Goal: Task Accomplishment & Management: Manage account settings

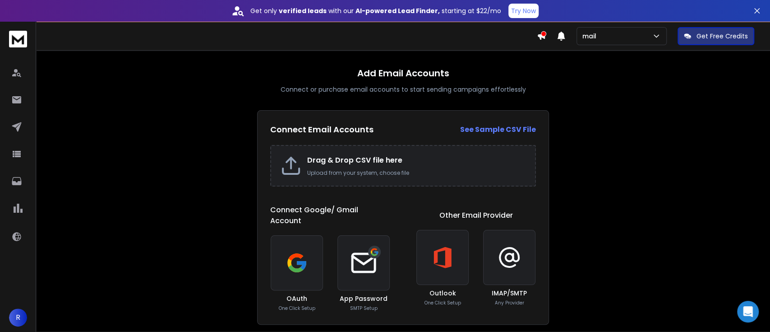
click at [407, 160] on h2 "Drag & Drop CSV file here" at bounding box center [416, 160] width 219 height 11
type input "**********"
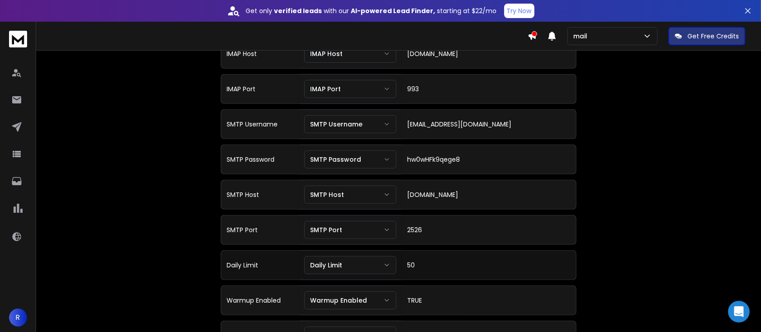
scroll to position [661, 0]
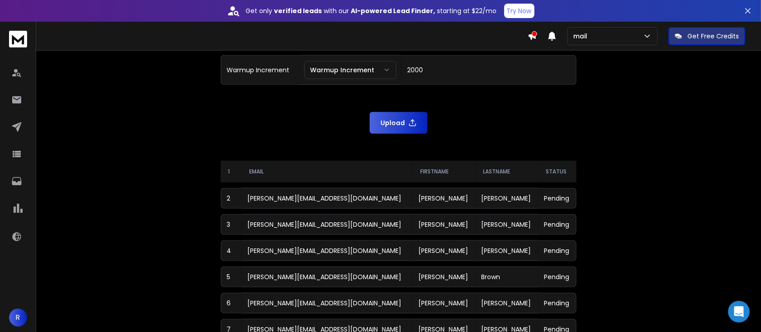
click at [401, 120] on p "Upload" at bounding box center [392, 122] width 24 height 9
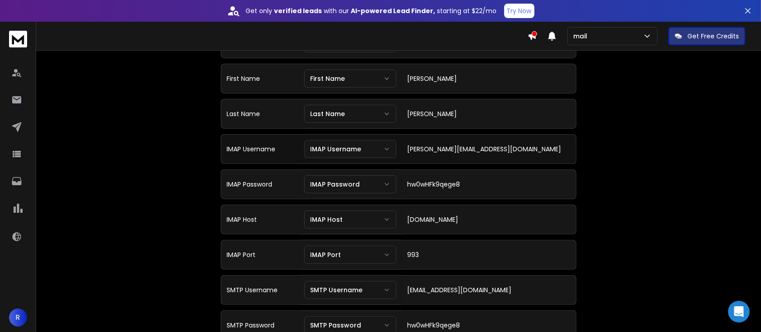
scroll to position [0, 0]
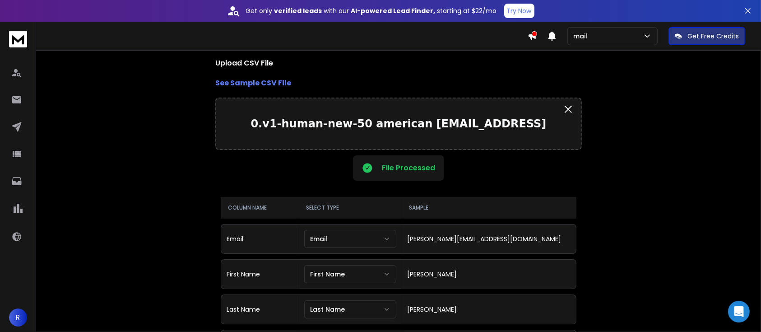
click at [572, 110] on icon at bounding box center [567, 109] width 7 height 7
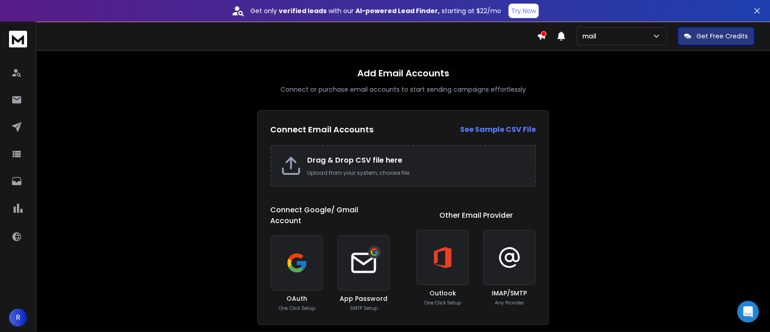
click at [389, 163] on h2 "Drag & Drop CSV file here" at bounding box center [416, 160] width 219 height 11
type input "**********"
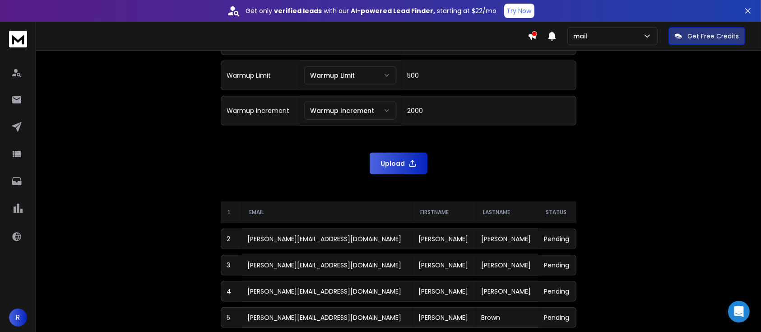
scroll to position [601, 0]
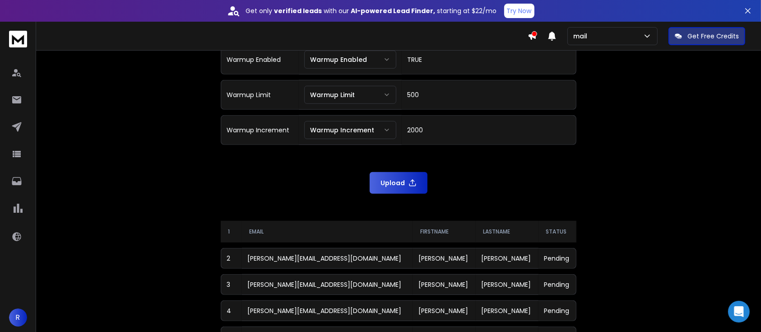
click at [397, 178] on p "Upload" at bounding box center [392, 182] width 24 height 9
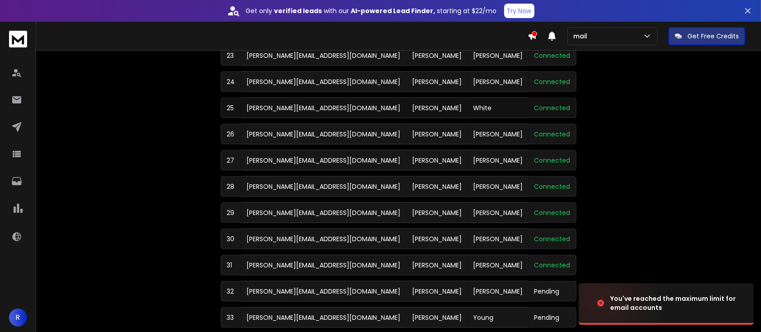
scroll to position [1413, 0]
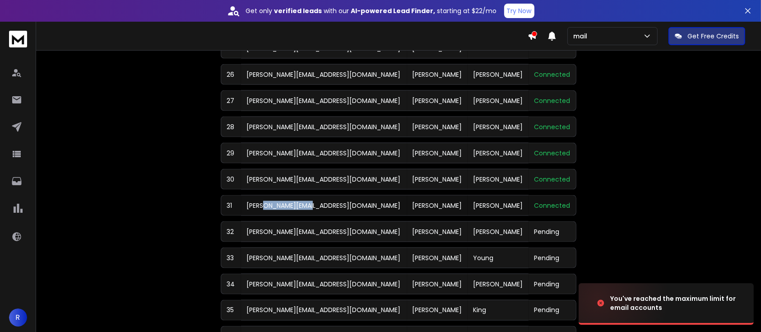
drag, startPoint x: 241, startPoint y: 189, endPoint x: 291, endPoint y: 189, distance: 50.1
click at [291, 195] on td "[PERSON_NAME][EMAIL_ADDRESS][DOMAIN_NAME]" at bounding box center [324, 205] width 166 height 21
copy td "[DOMAIN_NAME]"
click at [24, 97] on link at bounding box center [17, 100] width 18 height 18
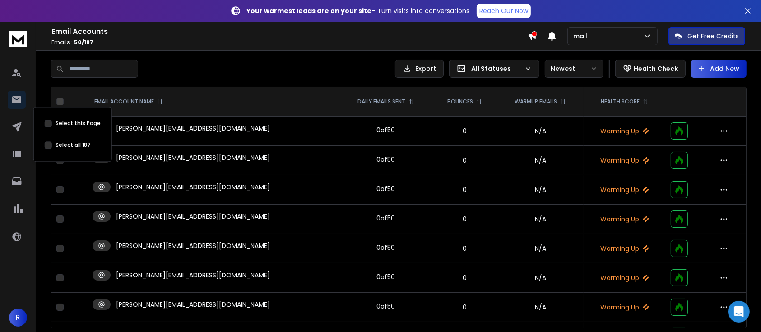
click at [61, 103] on button "Select this Page" at bounding box center [59, 101] width 7 height 7
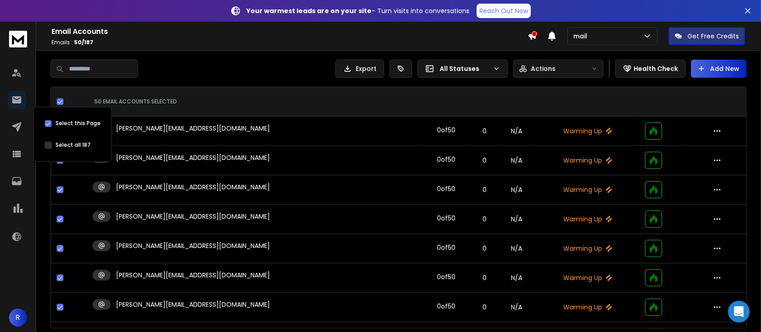
click at [48, 144] on button "Select this Page" at bounding box center [48, 144] width 7 height 7
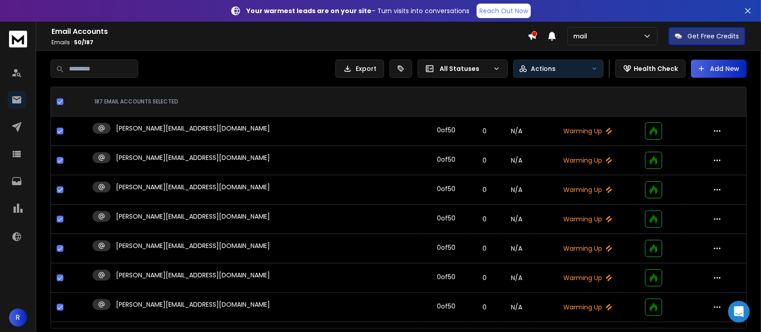
click at [538, 69] on p "Actions" at bounding box center [543, 68] width 25 height 9
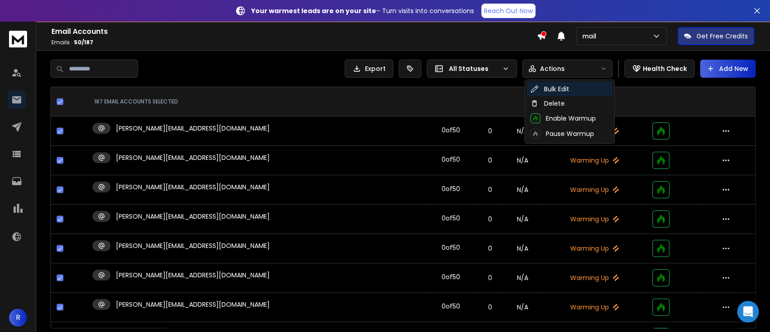
click at [545, 91] on div "Bulk Edit" at bounding box center [550, 88] width 39 height 9
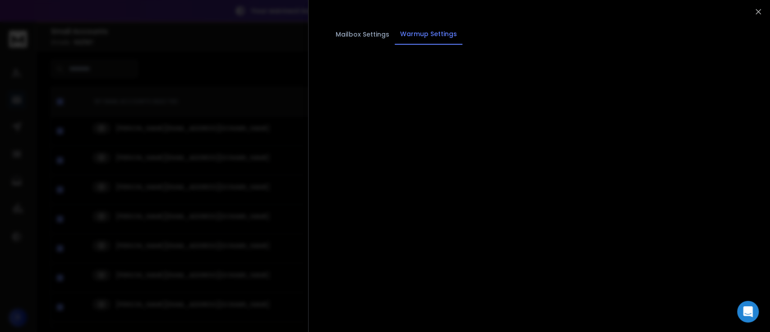
click at [440, 31] on button "Warmup Settings" at bounding box center [429, 34] width 68 height 21
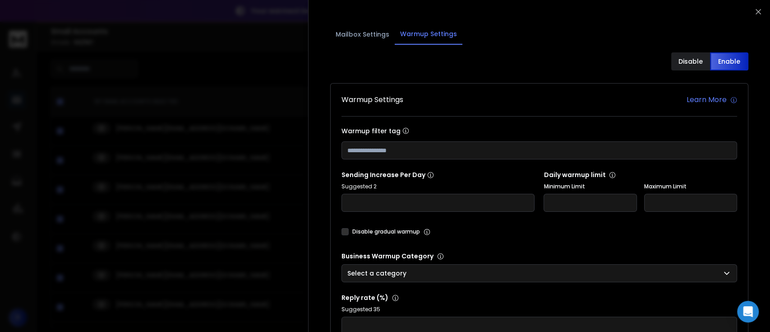
click at [422, 207] on input "number" at bounding box center [438, 203] width 194 height 18
type input "****"
click at [566, 200] on input "number" at bounding box center [590, 203] width 93 height 18
type input "**"
click at [656, 194] on input "number" at bounding box center [690, 203] width 93 height 18
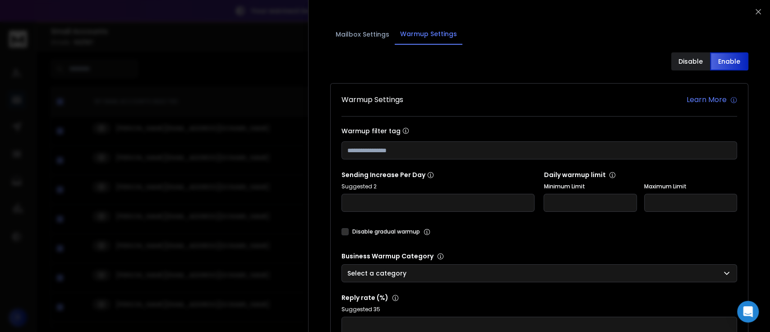
type input "**"
drag, startPoint x: 344, startPoint y: 233, endPoint x: 351, endPoint y: 241, distance: 10.3
click at [349, 240] on div "Disable gradual warmup" at bounding box center [539, 231] width 396 height 18
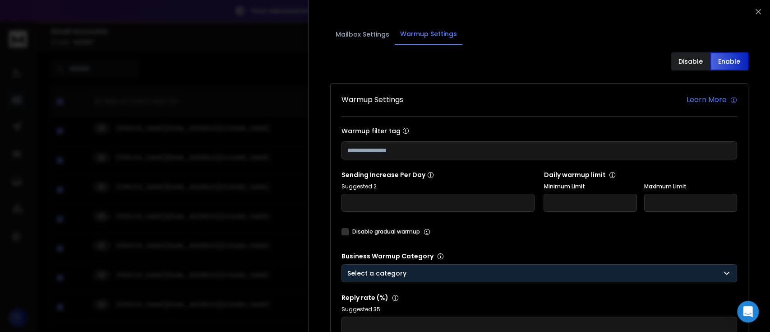
click at [401, 272] on p "Select a category" at bounding box center [378, 272] width 63 height 9
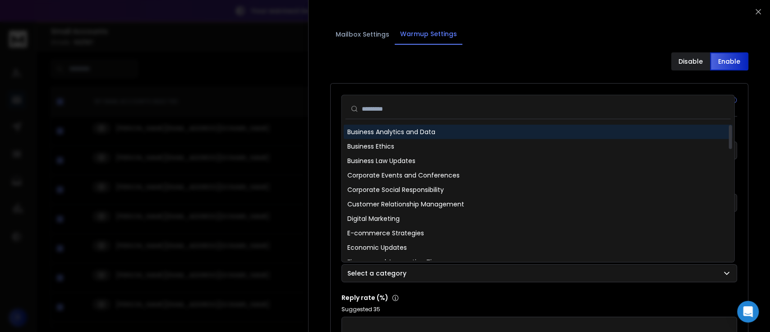
click at [427, 134] on span "Business Analytics and Data" at bounding box center [391, 131] width 88 height 9
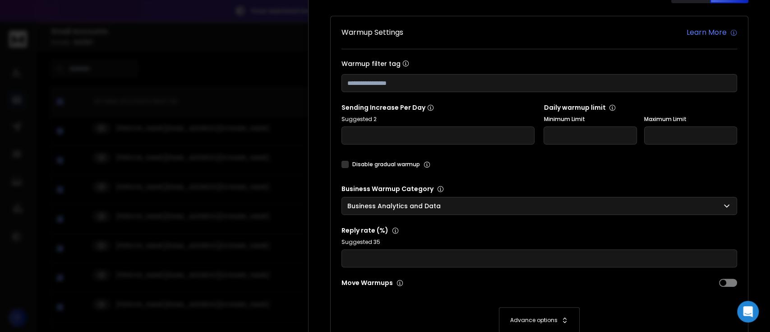
scroll to position [120, 0]
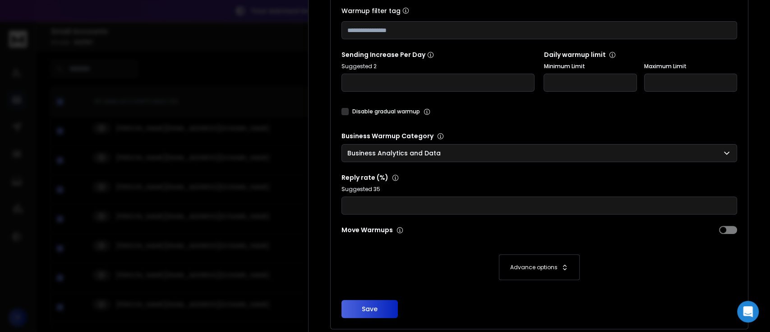
click at [730, 229] on button "button" at bounding box center [728, 230] width 18 height 8
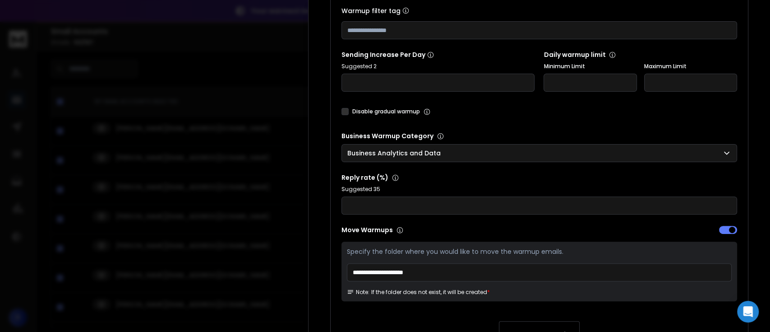
click at [508, 207] on input "number" at bounding box center [539, 205] width 396 height 18
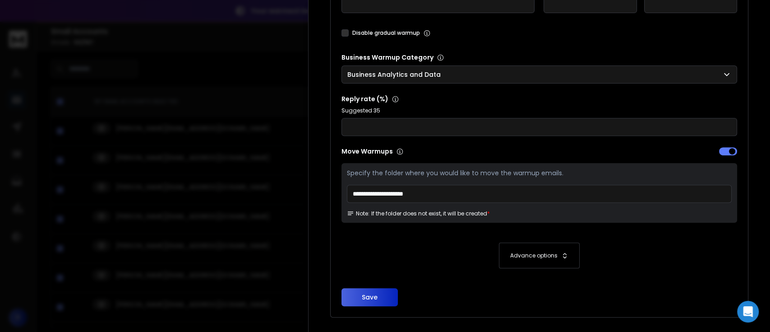
scroll to position [209, 0]
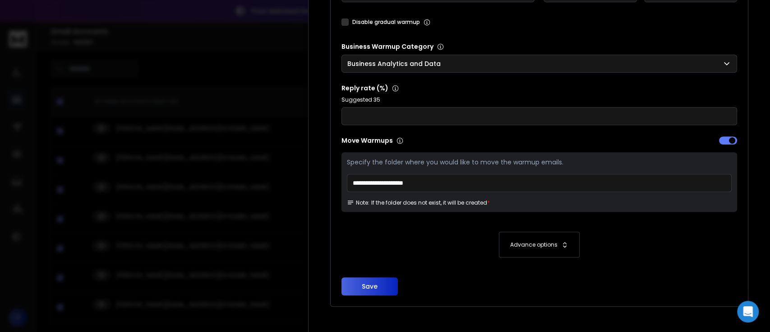
type input "**"
click at [556, 245] on div "Advance options" at bounding box center [539, 244] width 81 height 26
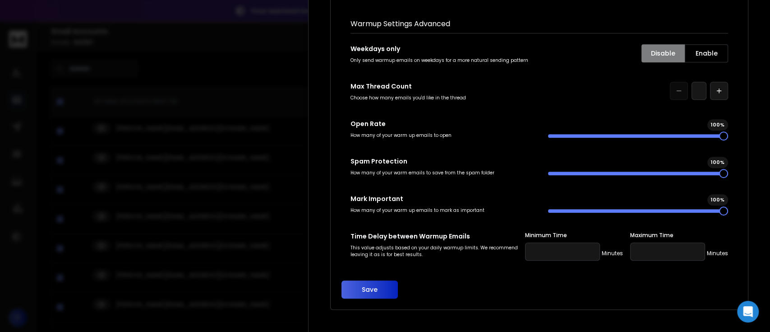
scroll to position [473, 0]
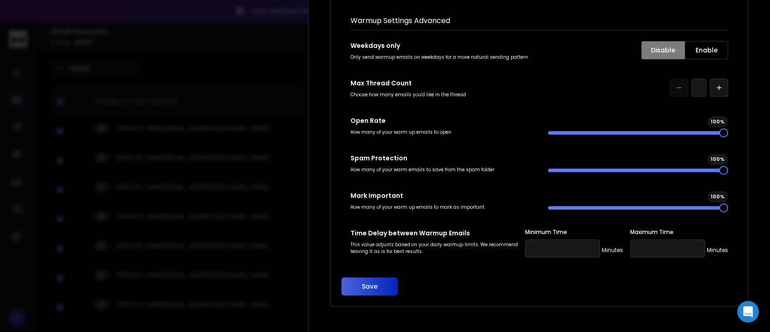
click at [365, 284] on button "Save" at bounding box center [369, 286] width 56 height 18
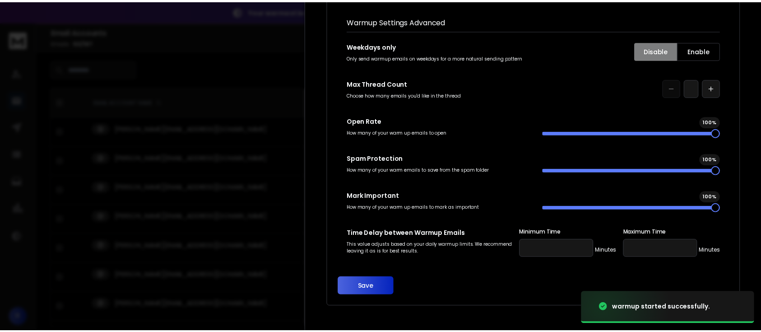
scroll to position [112, 0]
